Goal: Task Accomplishment & Management: Use online tool/utility

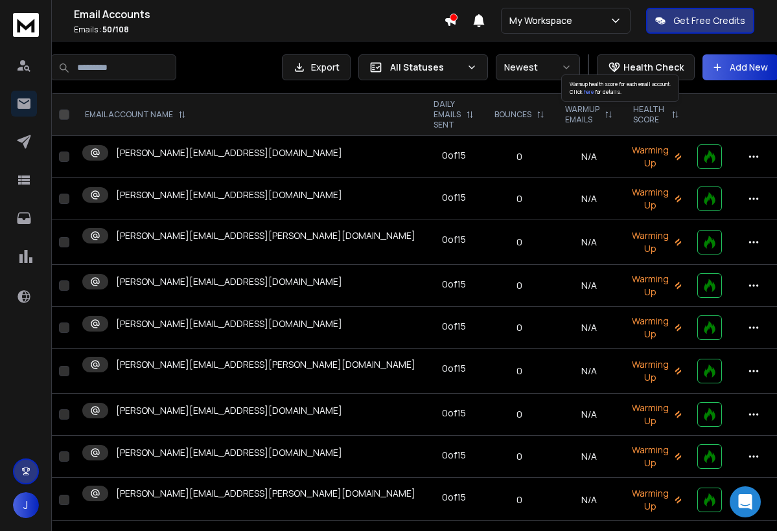
click at [615, 75] on div "Warmup health score for each email account. Click here for details." at bounding box center [620, 87] width 118 height 27
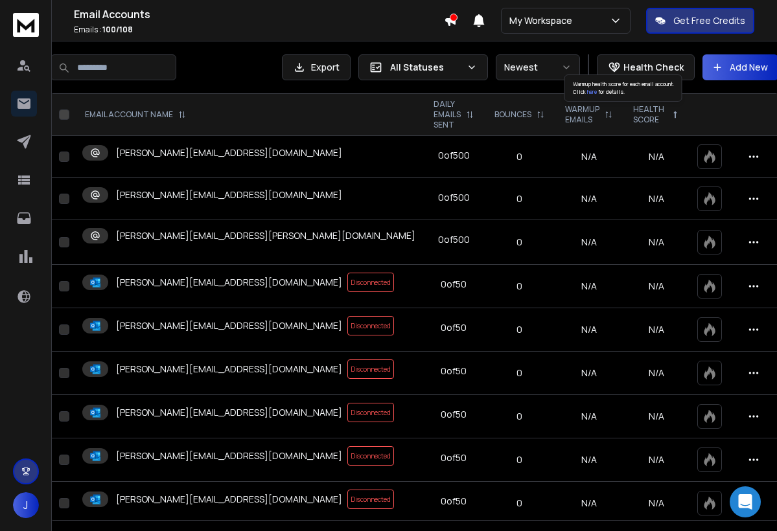
click at [633, 118] on p "HEALTH SCORE" at bounding box center [649, 114] width 33 height 21
click at [670, 114] on icon at bounding box center [674, 115] width 8 height 8
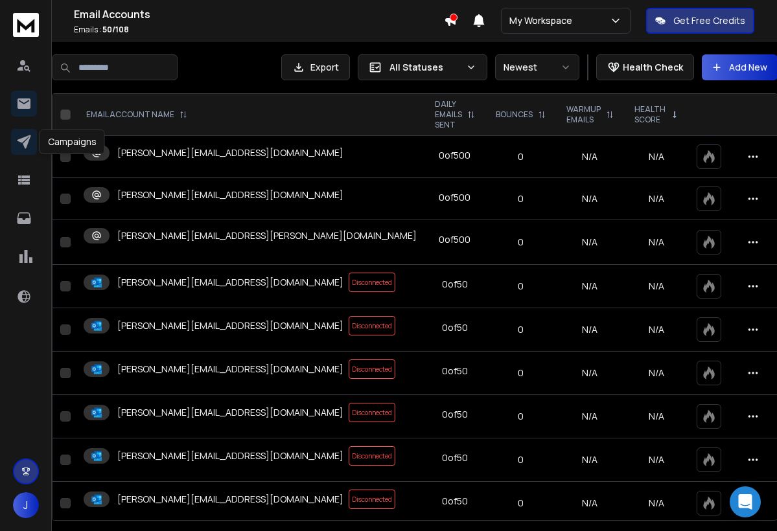
click at [29, 146] on icon at bounding box center [24, 142] width 16 height 16
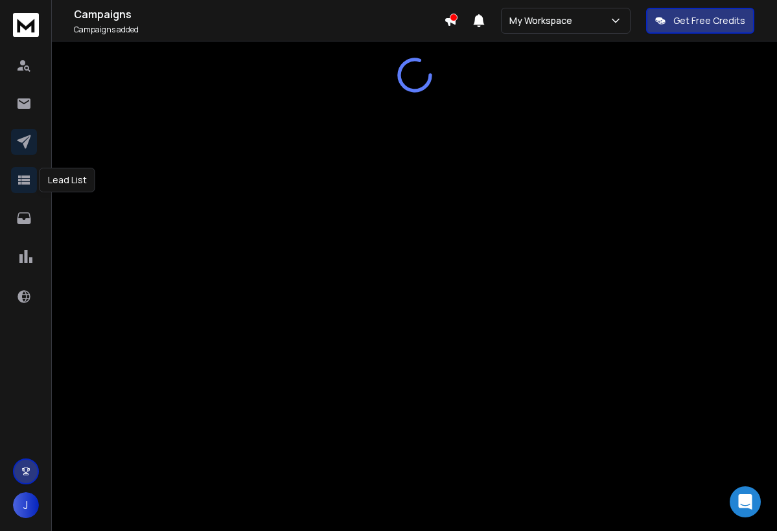
click at [20, 181] on icon at bounding box center [24, 180] width 12 height 9
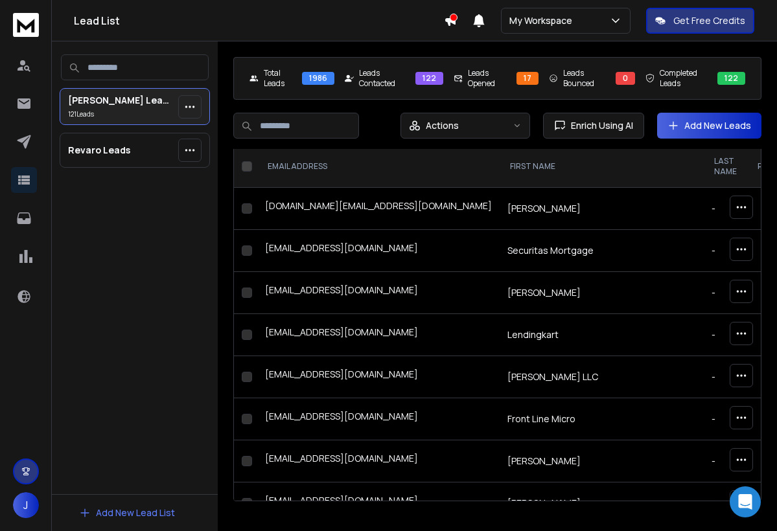
click at [120, 154] on p "Revaro Leads" at bounding box center [99, 150] width 62 height 13
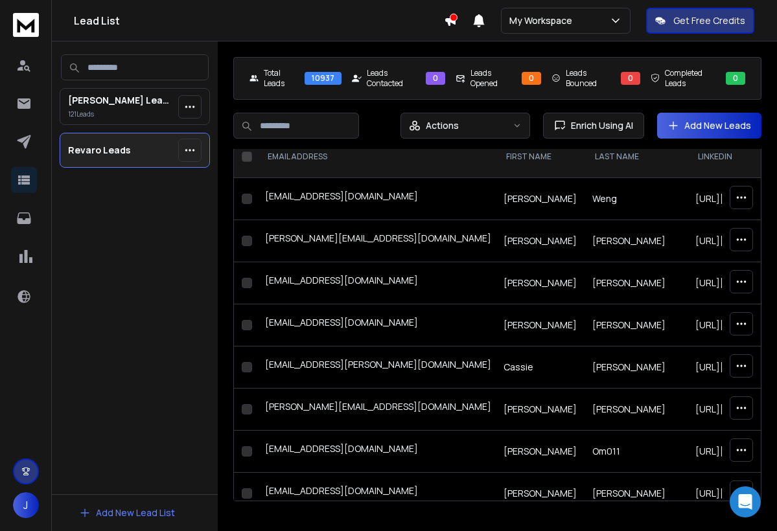
scroll to position [11, 5]
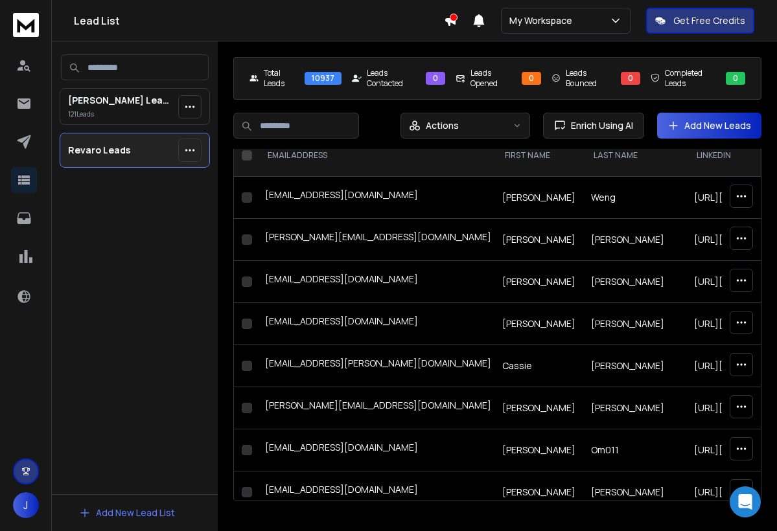
click at [409, 322] on div "[EMAIL_ADDRESS][DOMAIN_NAME]" at bounding box center [378, 324] width 226 height 18
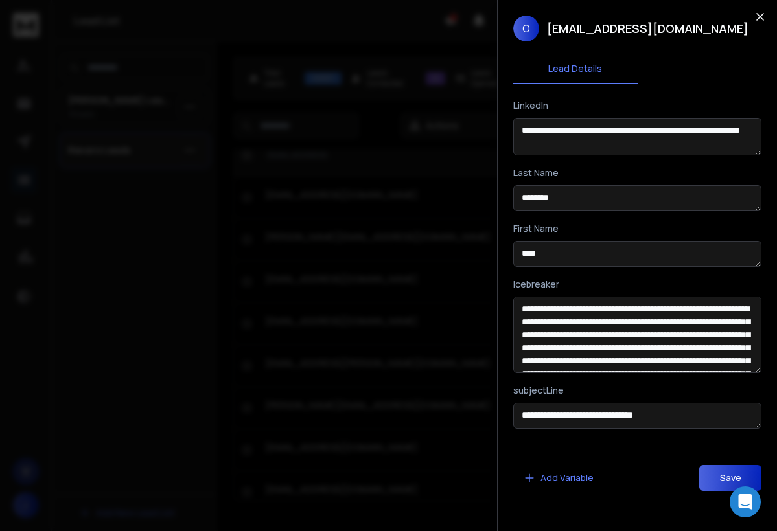
click at [759, 19] on icon "button" at bounding box center [759, 16] width 13 height 13
